Goal: Find specific page/section: Find specific page/section

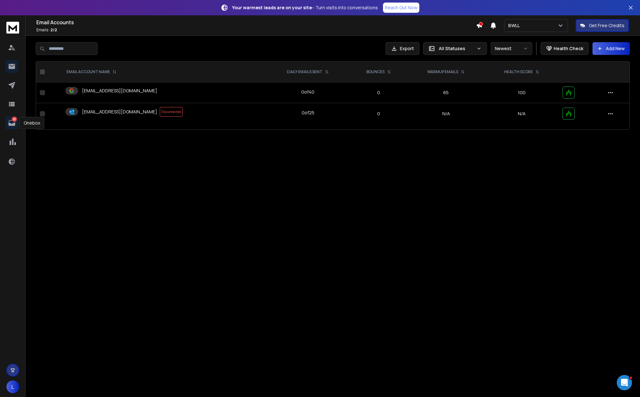
click at [10, 122] on icon at bounding box center [12, 123] width 8 height 8
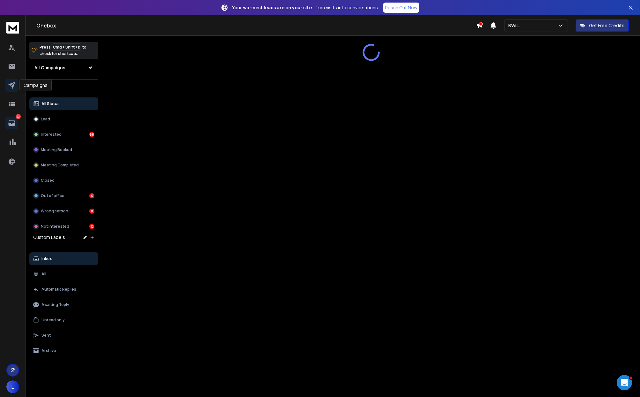
click at [14, 83] on icon at bounding box center [11, 85] width 7 height 7
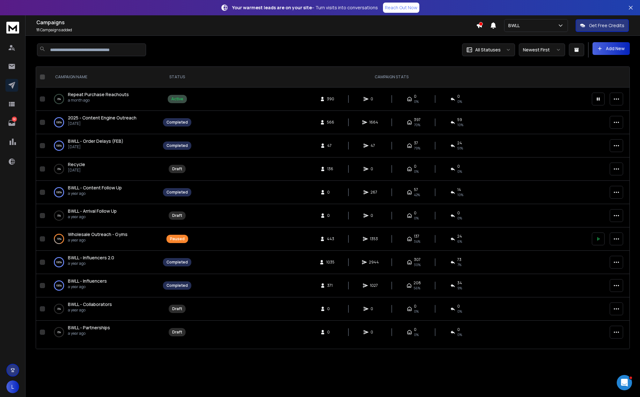
click at [115, 97] on span "Repeat Purchase Reachouts" at bounding box center [98, 94] width 61 height 6
